Goal: Information Seeking & Learning: Check status

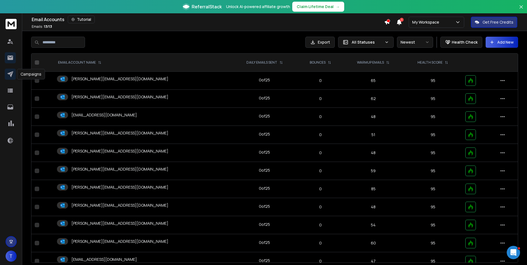
click at [11, 75] on icon at bounding box center [10, 74] width 6 height 6
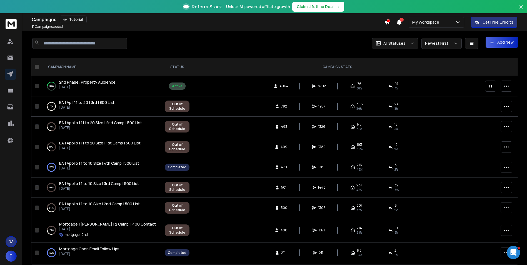
click at [87, 43] on input at bounding box center [79, 43] width 95 height 11
paste input "**********"
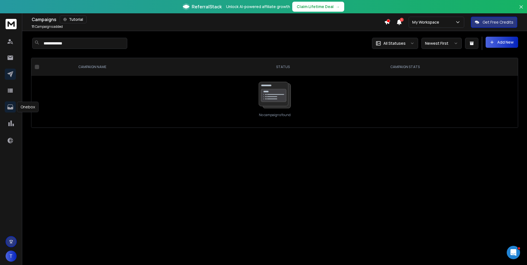
type input "**********"
click at [12, 108] on icon at bounding box center [10, 106] width 6 height 5
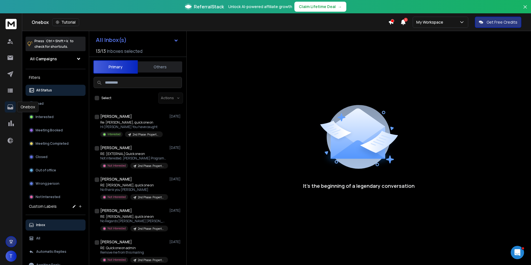
click at [139, 85] on input at bounding box center [138, 82] width 88 height 11
paste input "**********"
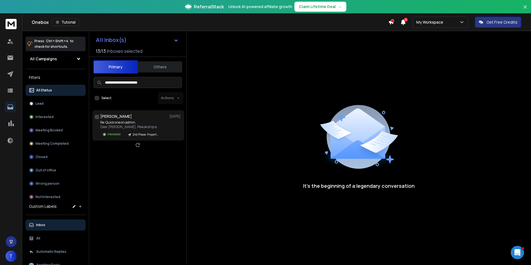
type input "**********"
click at [122, 122] on p "Re: Quick one on admin" at bounding box center [131, 122] width 62 height 4
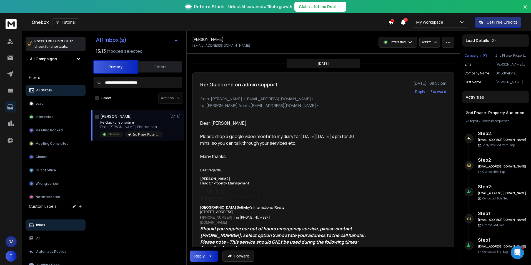
click at [40, 105] on p "Lead" at bounding box center [40, 103] width 8 height 4
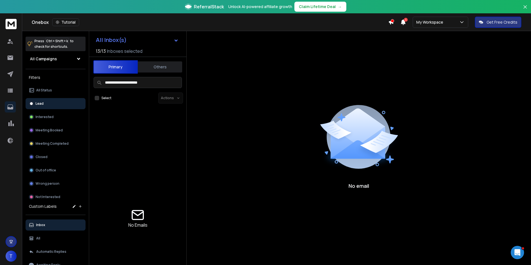
click at [159, 79] on input "**********" at bounding box center [138, 82] width 88 height 11
click at [49, 110] on div "All Status Lead Interested Meeting Booked Meeting Completed Closed Out of offic…" at bounding box center [56, 144] width 60 height 118
click at [44, 115] on p "Interested" at bounding box center [45, 117] width 18 height 4
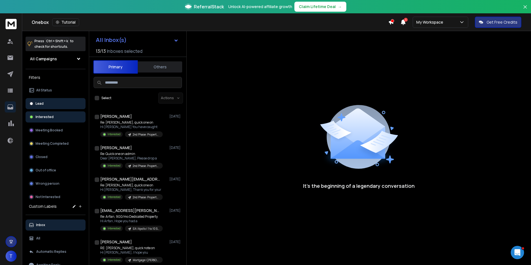
click at [51, 100] on button "Lead" at bounding box center [56, 103] width 60 height 11
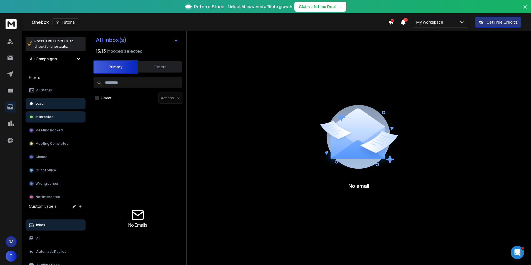
click at [36, 114] on button "Interested" at bounding box center [56, 116] width 60 height 11
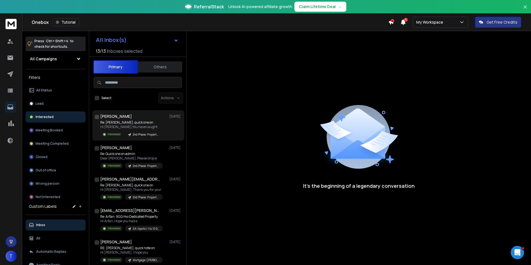
click at [124, 122] on p "Re: [PERSON_NAME], quick one on" at bounding box center [131, 122] width 62 height 4
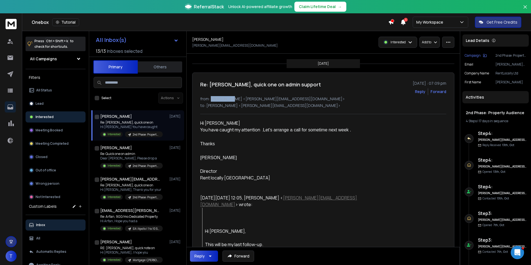
drag, startPoint x: 211, startPoint y: 97, endPoint x: 229, endPoint y: 101, distance: 18.4
click at [229, 101] on p "from: [PERSON_NAME] <[PERSON_NAME][EMAIL_ADDRESS][DOMAIN_NAME]>" at bounding box center [323, 99] width 246 height 6
copy p "[PERSON_NAME]"
drag, startPoint x: 235, startPoint y: 100, endPoint x: 260, endPoint y: 101, distance: 24.7
click at [260, 101] on p "from: [PERSON_NAME] <[PERSON_NAME][EMAIL_ADDRESS][DOMAIN_NAME]>" at bounding box center [323, 99] width 246 height 6
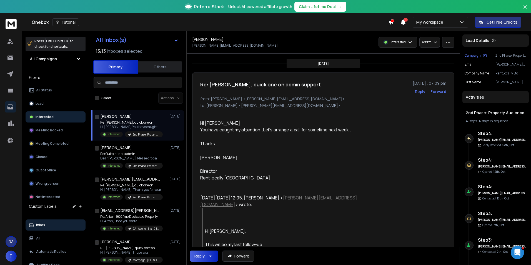
drag, startPoint x: 260, startPoint y: 101, endPoint x: 232, endPoint y: 99, distance: 27.3
click at [232, 99] on p "from: [PERSON_NAME] <[PERSON_NAME][EMAIL_ADDRESS][DOMAIN_NAME]>" at bounding box center [323, 99] width 246 height 6
drag, startPoint x: 233, startPoint y: 99, endPoint x: 283, endPoint y: 99, distance: 49.7
click at [283, 99] on p "from: [PERSON_NAME] <[PERSON_NAME][EMAIL_ADDRESS][DOMAIN_NAME]>" at bounding box center [323, 99] width 246 height 6
copy p "[PERSON_NAME][EMAIL_ADDRESS][DOMAIN_NAME]"
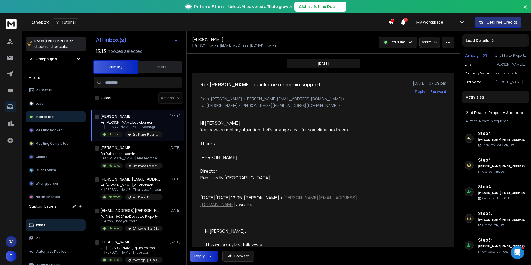
click at [281, 156] on div "[PERSON_NAME]" at bounding box center [281, 157] width 162 height 7
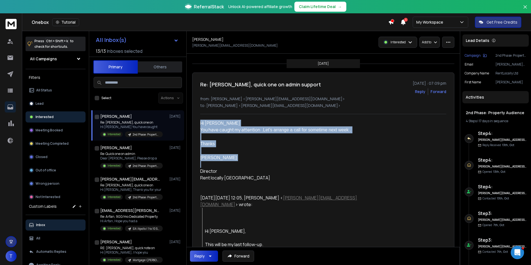
drag, startPoint x: 210, startPoint y: 145, endPoint x: 213, endPoint y: 163, distance: 18.4
click at [212, 141] on div "Thanks" at bounding box center [281, 143] width 162 height 7
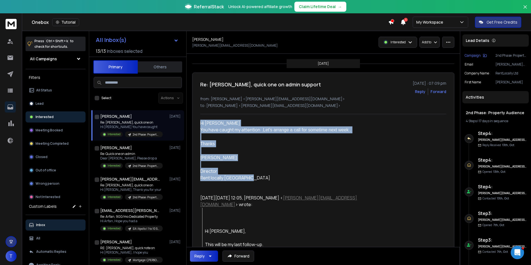
drag, startPoint x: 201, startPoint y: 121, endPoint x: 252, endPoint y: 178, distance: 75.9
copy div "Hi [PERSON_NAME] You have caught my attention . Let’s arrange a call for someti…"
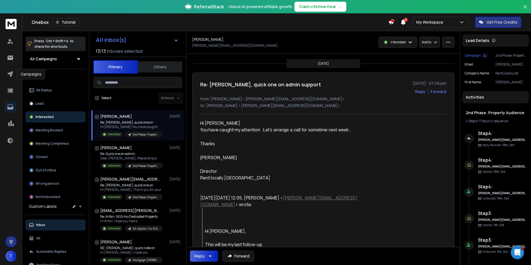
click at [13, 50] on div at bounding box center [11, 92] width 13 height 112
click at [12, 56] on icon at bounding box center [10, 57] width 7 height 7
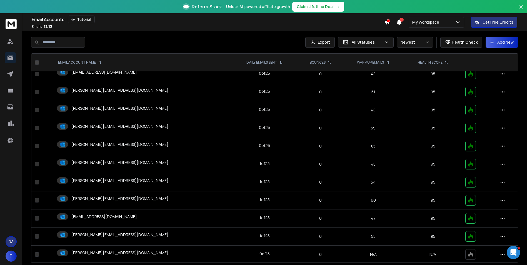
scroll to position [48, 0]
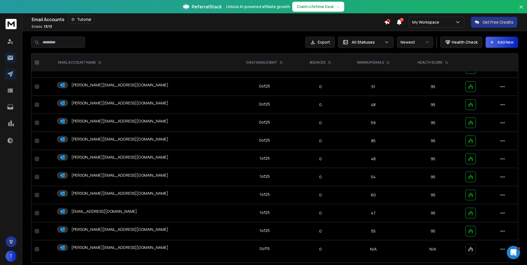
click at [8, 73] on icon at bounding box center [10, 74] width 6 height 6
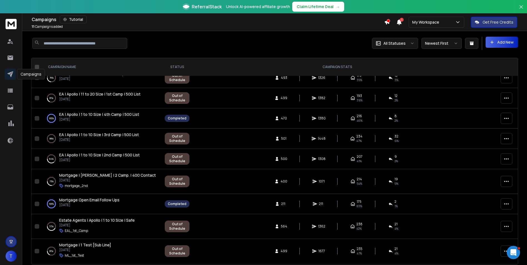
scroll to position [52, 0]
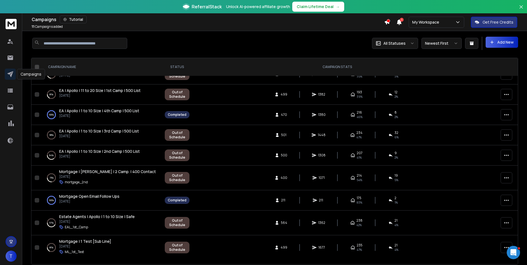
drag, startPoint x: 76, startPoint y: 243, endPoint x: 81, endPoint y: 247, distance: 6.5
click at [76, 243] on span "Mortgage | 1 Test [Sub Line]" at bounding box center [85, 240] width 52 height 5
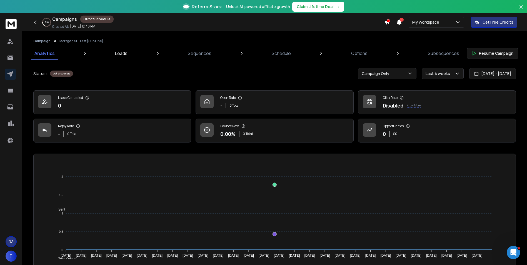
click at [120, 54] on p "Leads" at bounding box center [121, 53] width 12 height 7
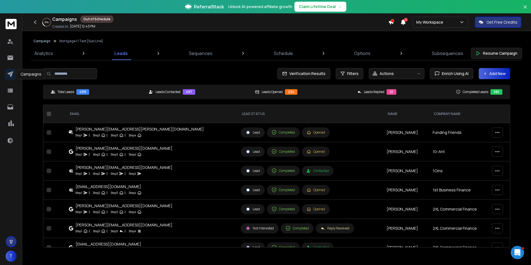
drag, startPoint x: 11, startPoint y: 74, endPoint x: 37, endPoint y: 93, distance: 32.9
click at [11, 74] on icon at bounding box center [10, 74] width 7 height 7
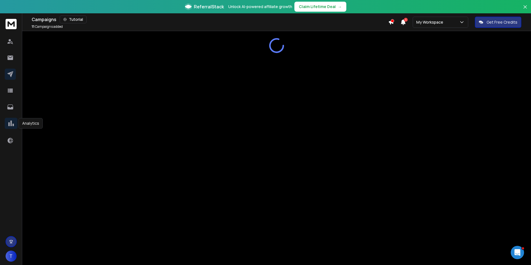
click at [10, 124] on icon at bounding box center [11, 123] width 8 height 8
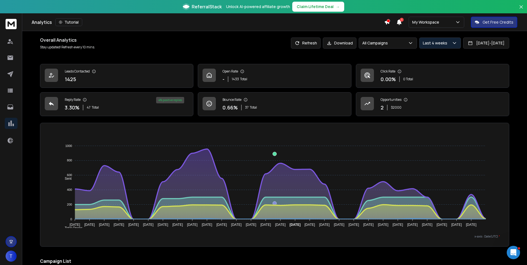
click at [440, 43] on button "Last 4 weeks" at bounding box center [440, 42] width 42 height 11
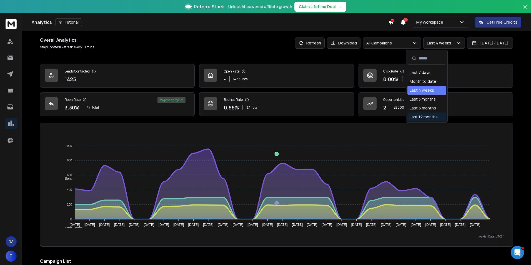
click at [423, 116] on div "Last 12 months" at bounding box center [423, 117] width 28 height 6
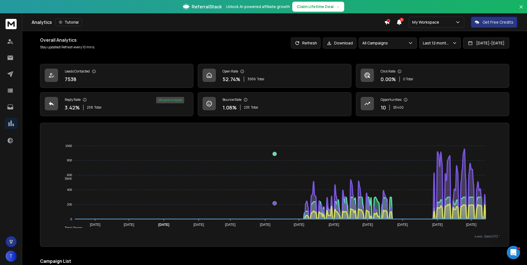
click at [68, 79] on p "7538" at bounding box center [71, 79] width 12 height 8
click at [71, 80] on p "7538" at bounding box center [71, 79] width 12 height 8
click at [52, 77] on icon at bounding box center [51, 75] width 7 height 7
